Goal: Communication & Community: Participate in discussion

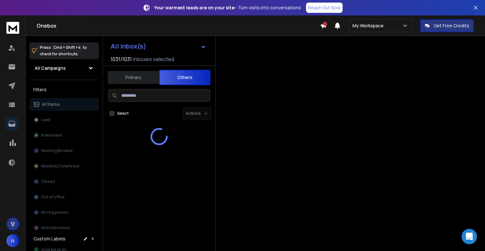
click at [183, 71] on button "Others" at bounding box center [184, 77] width 51 height 15
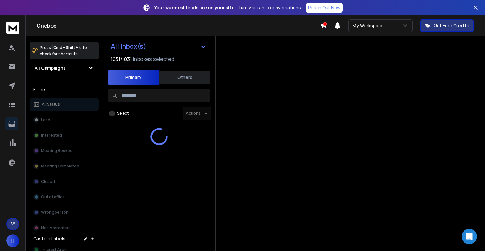
click at [127, 74] on button "Primary" at bounding box center [133, 77] width 51 height 15
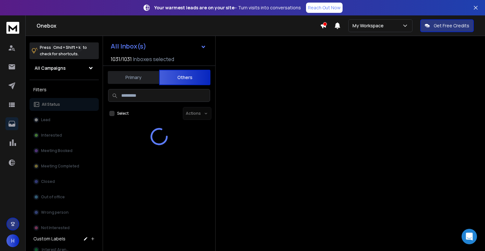
click at [188, 80] on button "Others" at bounding box center [184, 77] width 51 height 15
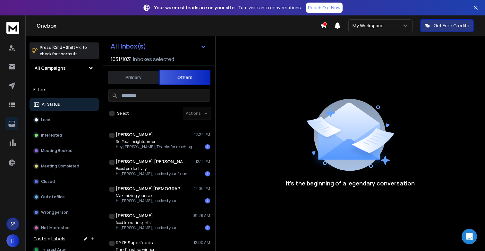
click at [141, 78] on button "Primary" at bounding box center [133, 77] width 51 height 14
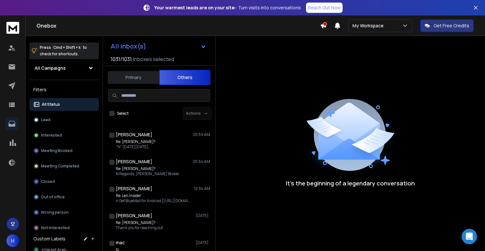
click at [179, 73] on button "Others" at bounding box center [184, 77] width 51 height 15
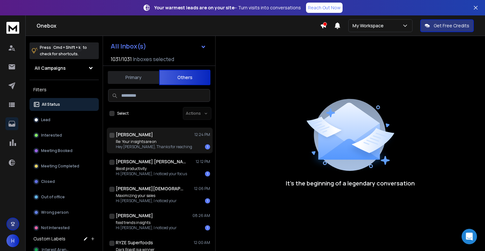
click at [177, 137] on div "[PERSON_NAME] 12:24 PM" at bounding box center [163, 134] width 94 height 6
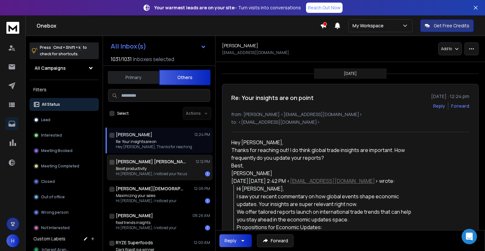
click at [177, 167] on div "Boost productivity Hi [PERSON_NAME], I noticed your focus 1" at bounding box center [163, 171] width 94 height 10
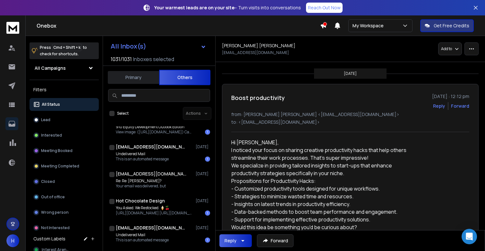
scroll to position [216, 0]
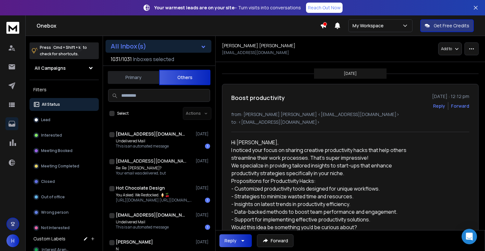
click at [145, 48] on div "All Inbox(s)" at bounding box center [129, 46] width 36 height 6
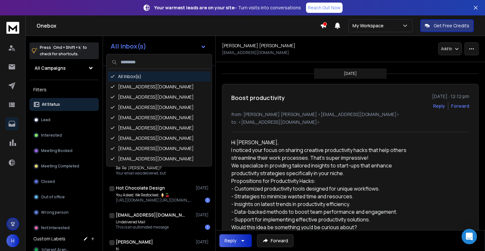
click at [142, 75] on div "All Inbox(s)" at bounding box center [159, 76] width 103 height 10
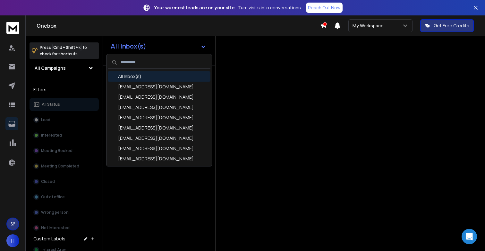
click at [142, 73] on div "All Inbox(s)" at bounding box center [159, 76] width 103 height 10
click at [147, 54] on div "All Inbox(s) [EMAIL_ADDRESS][DOMAIN_NAME] [EMAIL_ADDRESS][DOMAIN_NAME] [EMAIL_A…" at bounding box center [159, 110] width 106 height 112
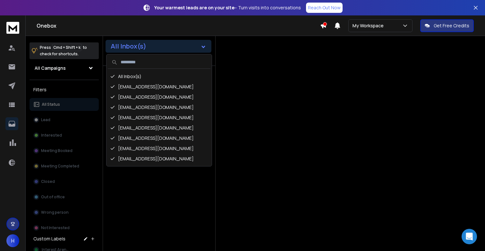
click at [149, 47] on button "All Inbox(s)" at bounding box center [159, 46] width 106 height 13
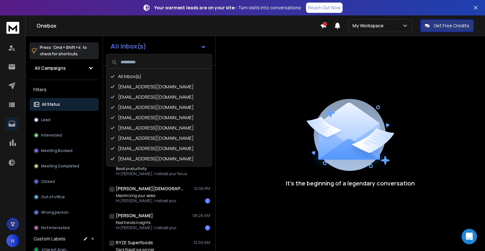
click at [244, 57] on div "It’s the beginning of a legendary conversation" at bounding box center [351, 142] width 270 height 213
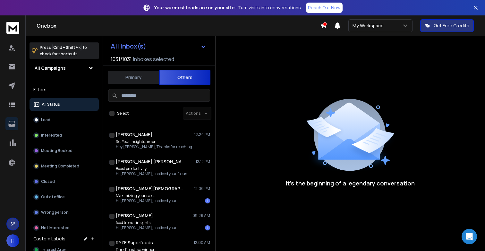
click at [150, 74] on button "Primary" at bounding box center [133, 77] width 51 height 14
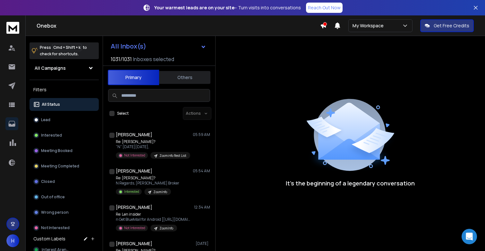
click at [182, 85] on div "Primary Others Select Actions [PERSON_NAME] 05:59 AM Re: [PERSON_NAME]? “N” [DA…" at bounding box center [159, 191] width 112 height 241
click at [177, 83] on button "Others" at bounding box center [184, 77] width 51 height 14
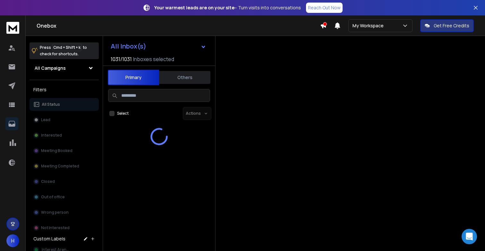
click at [143, 81] on button "Primary" at bounding box center [133, 77] width 51 height 15
